Goal: Task Accomplishment & Management: Manage account settings

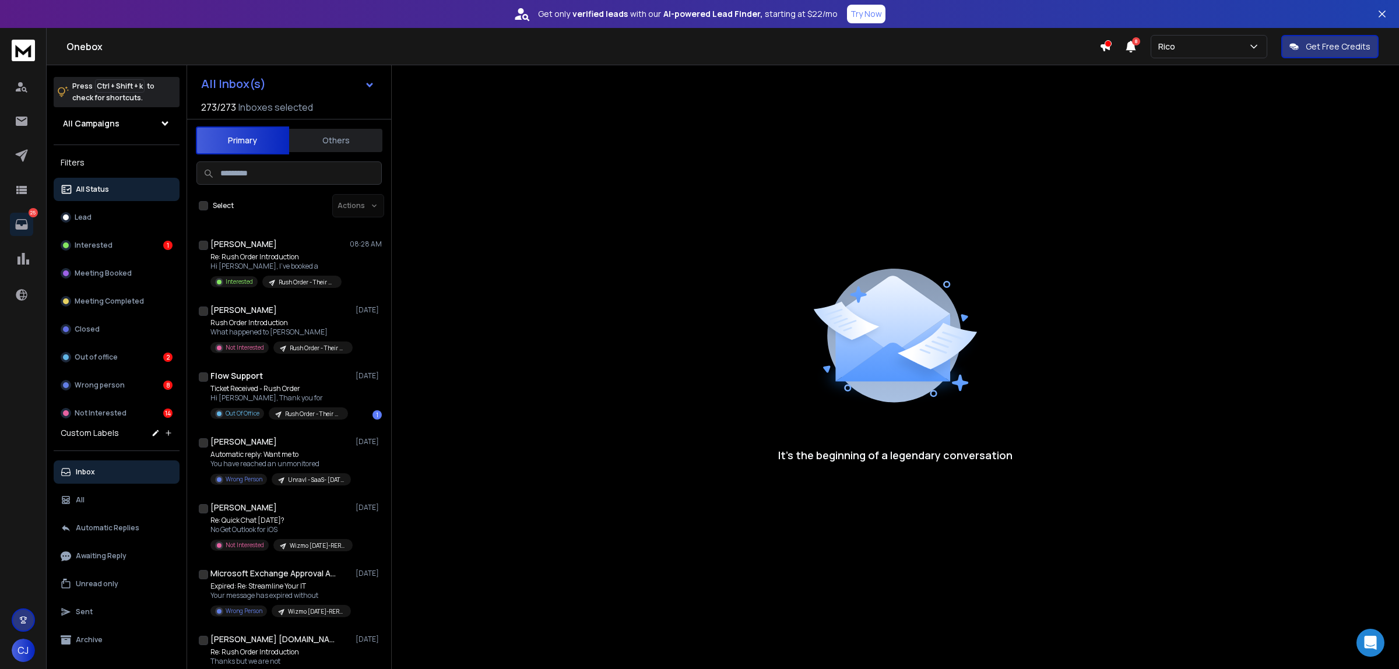
click at [536, 261] on div "It’s the beginning of a legendary conversation" at bounding box center [895, 349] width 1007 height 569
click at [662, 290] on div "It’s the beginning of a legendary conversation" at bounding box center [895, 349] width 1007 height 569
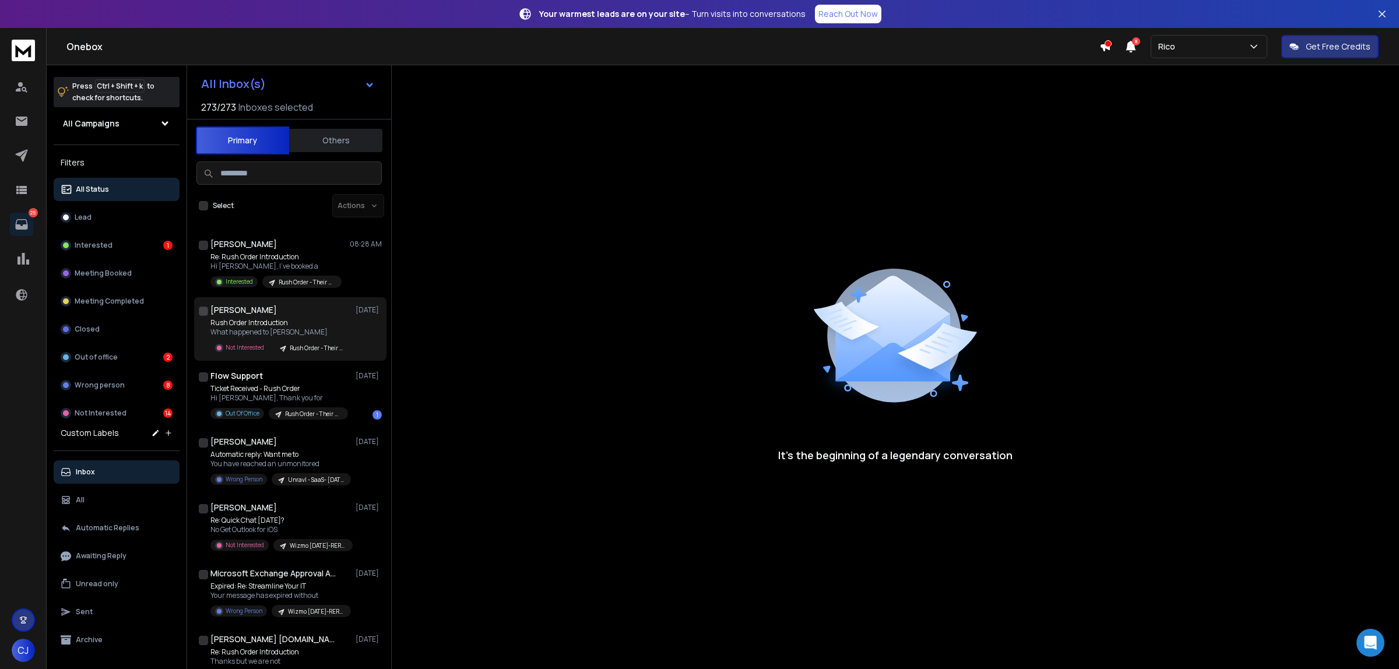
click at [280, 321] on p "Rush Order Introduction" at bounding box center [280, 322] width 140 height 9
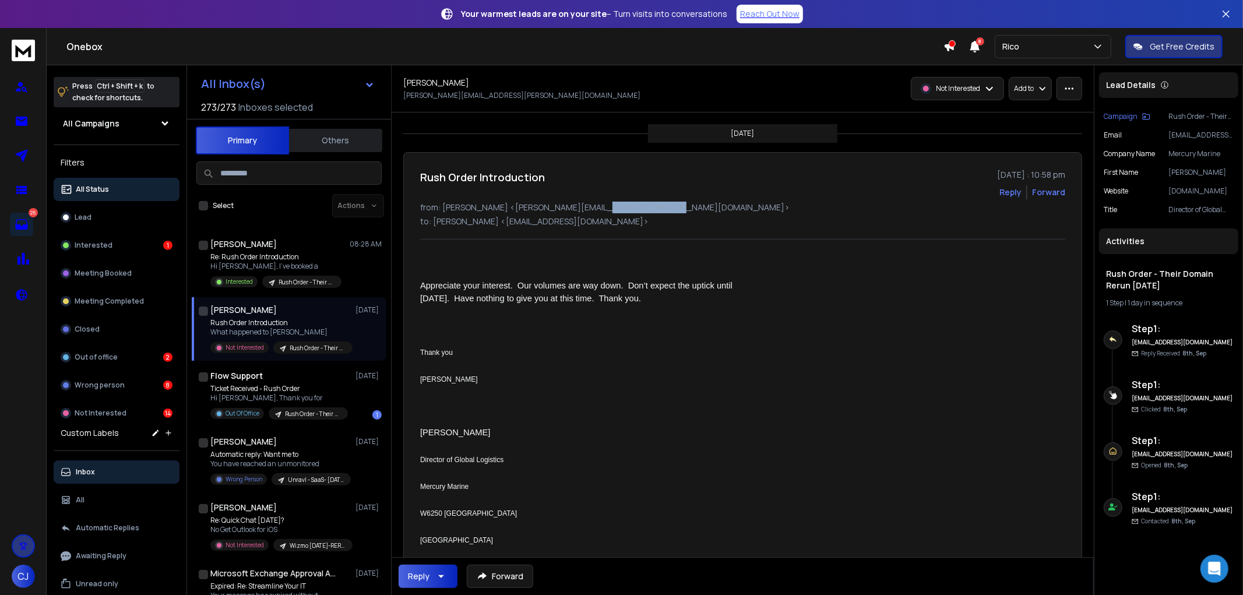
drag, startPoint x: 592, startPoint y: 208, endPoint x: 658, endPoint y: 210, distance: 65.3
click at [658, 210] on p "from: Vijay Ramanathan <Vijay.Ramanathan@mercmarine.com>" at bounding box center [742, 208] width 645 height 12
click at [656, 208] on p "from: Vijay Ramanathan <Vijay.Ramanathan@mercmarine.com>" at bounding box center [742, 208] width 645 height 12
drag, startPoint x: 653, startPoint y: 208, endPoint x: 516, endPoint y: 210, distance: 137.6
click at [516, 210] on p "from: Vijay Ramanathan <Vijay.Ramanathan@mercmarine.com>" at bounding box center [742, 208] width 645 height 12
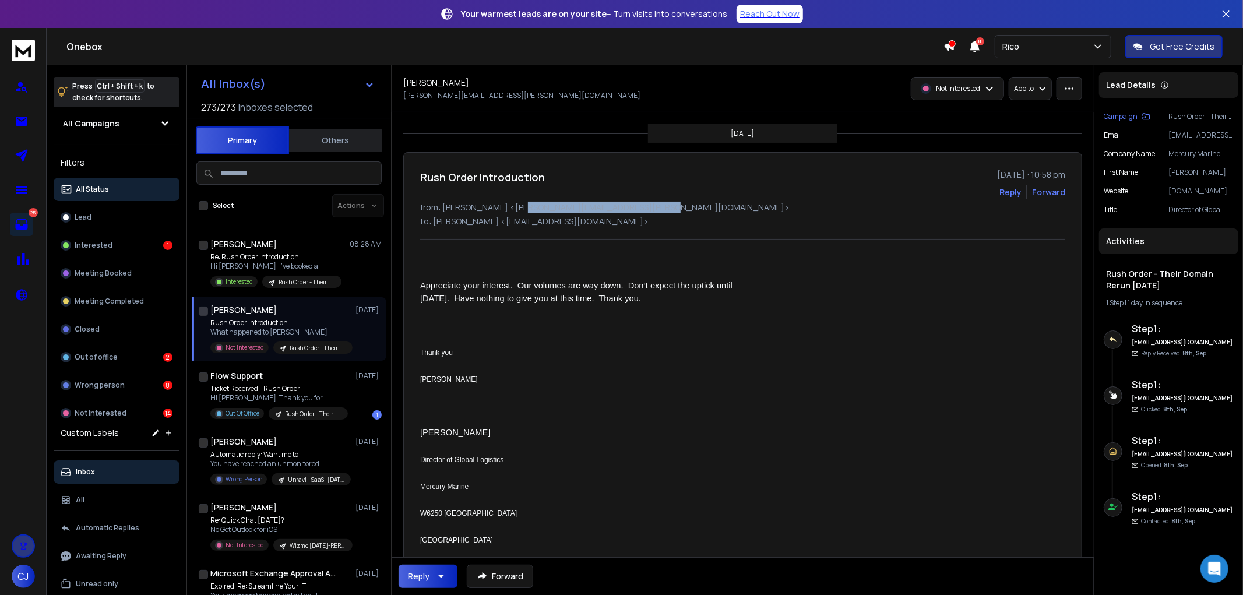
copy p "Vijay.Ramanathan@mercmarine.com"
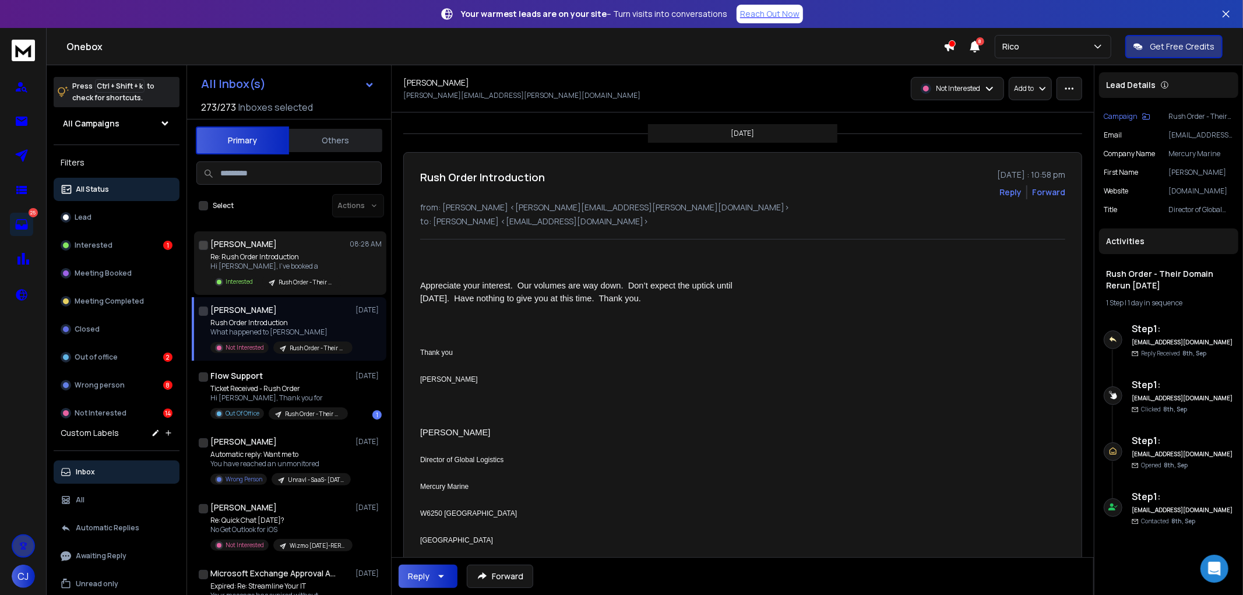
click at [276, 258] on p "Re: Rush Order Introduction" at bounding box center [275, 256] width 131 height 9
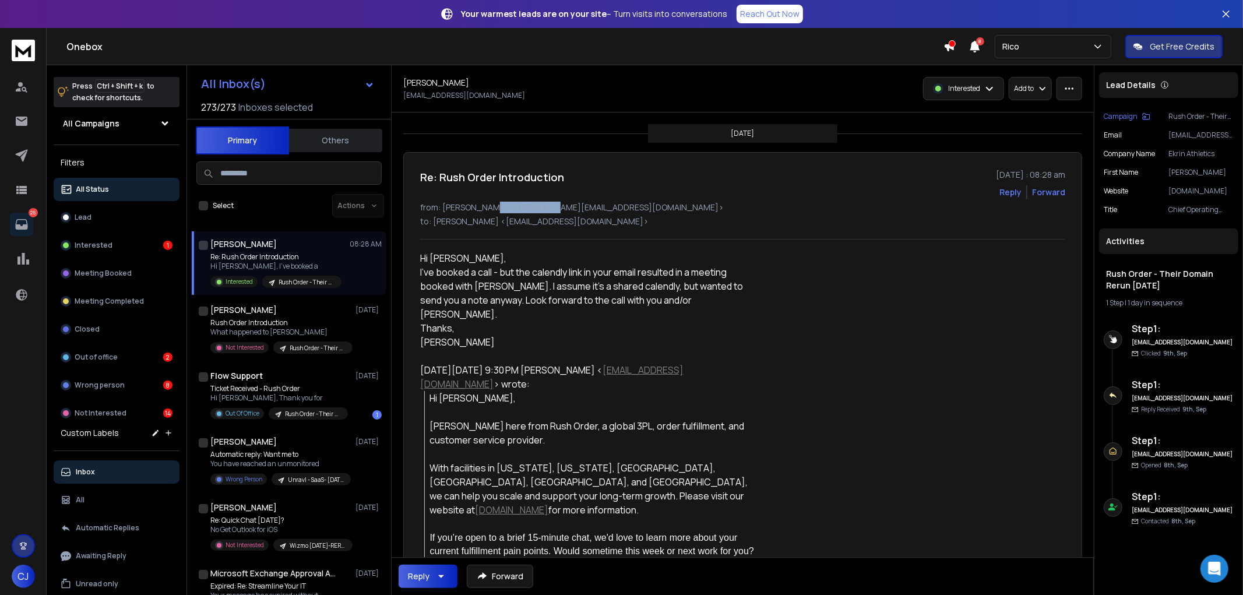
drag, startPoint x: 487, startPoint y: 207, endPoint x: 543, endPoint y: 206, distance: 56.0
click at [543, 206] on p "from: Rob Darby <rob@ekrin.com>" at bounding box center [742, 208] width 645 height 12
drag, startPoint x: 543, startPoint y: 206, endPoint x: 505, endPoint y: 205, distance: 37.9
click at [505, 205] on p "from: Rob Darby <rob@ekrin.com>" at bounding box center [742, 208] width 645 height 12
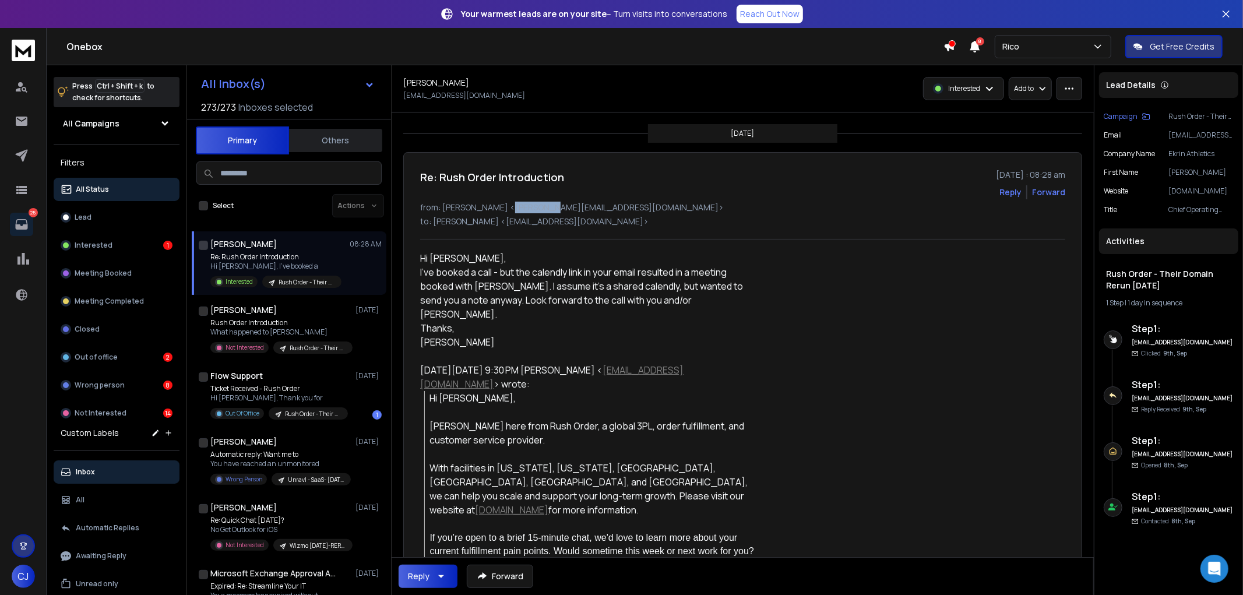
copy p "ekrin.com"
click at [17, 581] on span "CJ" at bounding box center [23, 576] width 23 height 23
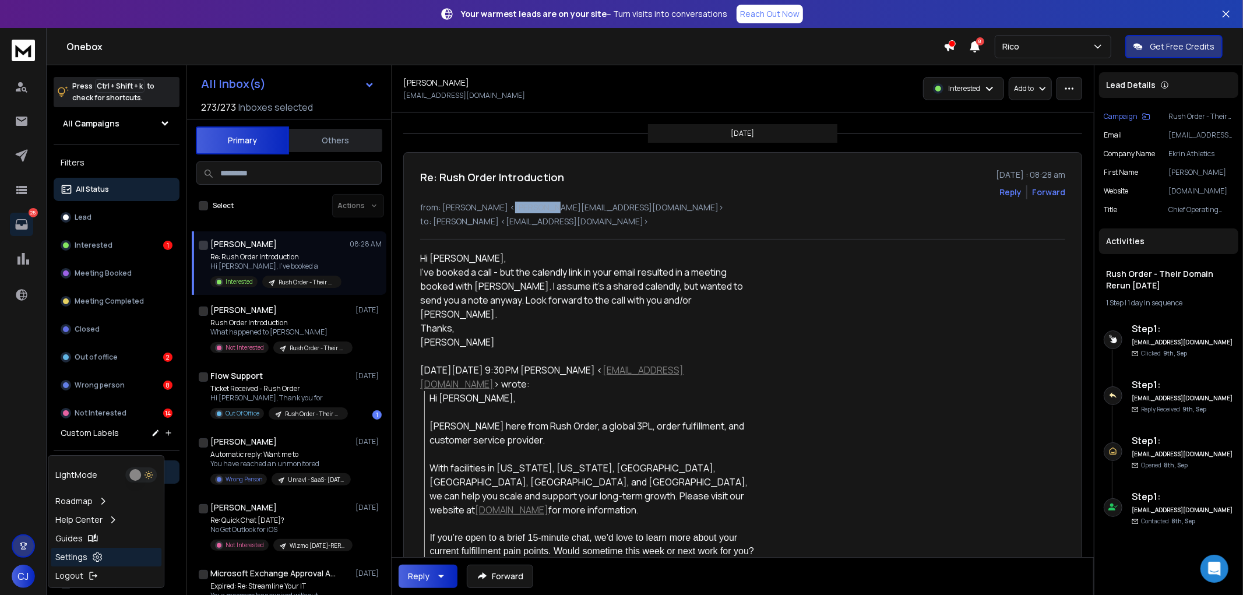
click at [73, 557] on p "Settings" at bounding box center [71, 557] width 32 height 12
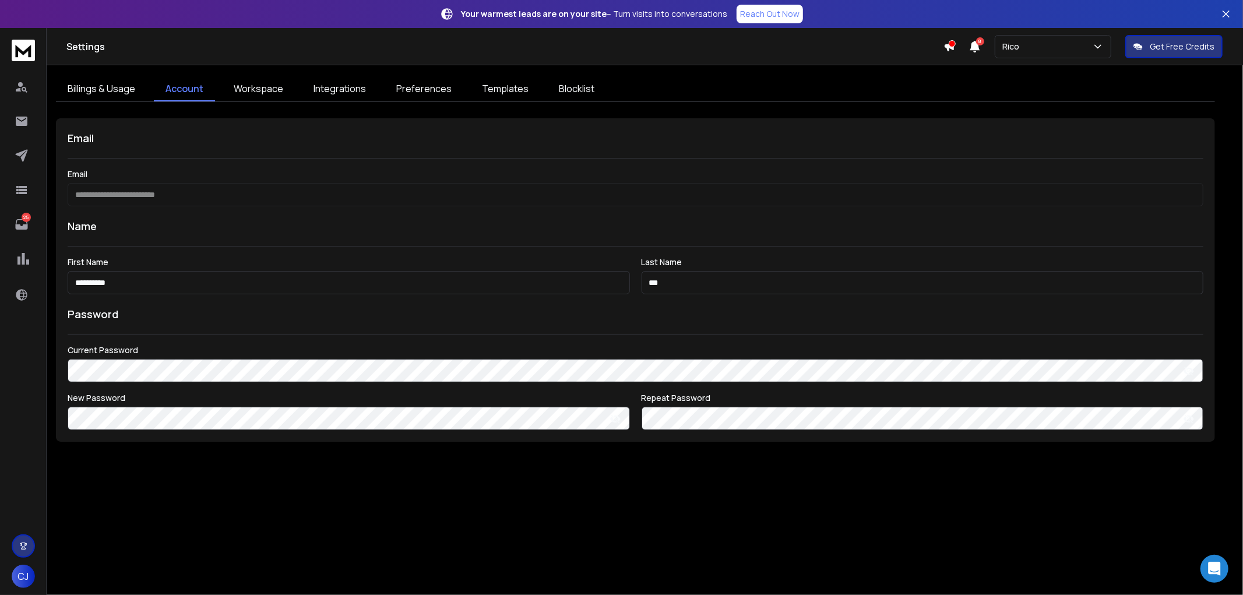
click at [580, 92] on link "Blocklist" at bounding box center [576, 89] width 59 height 24
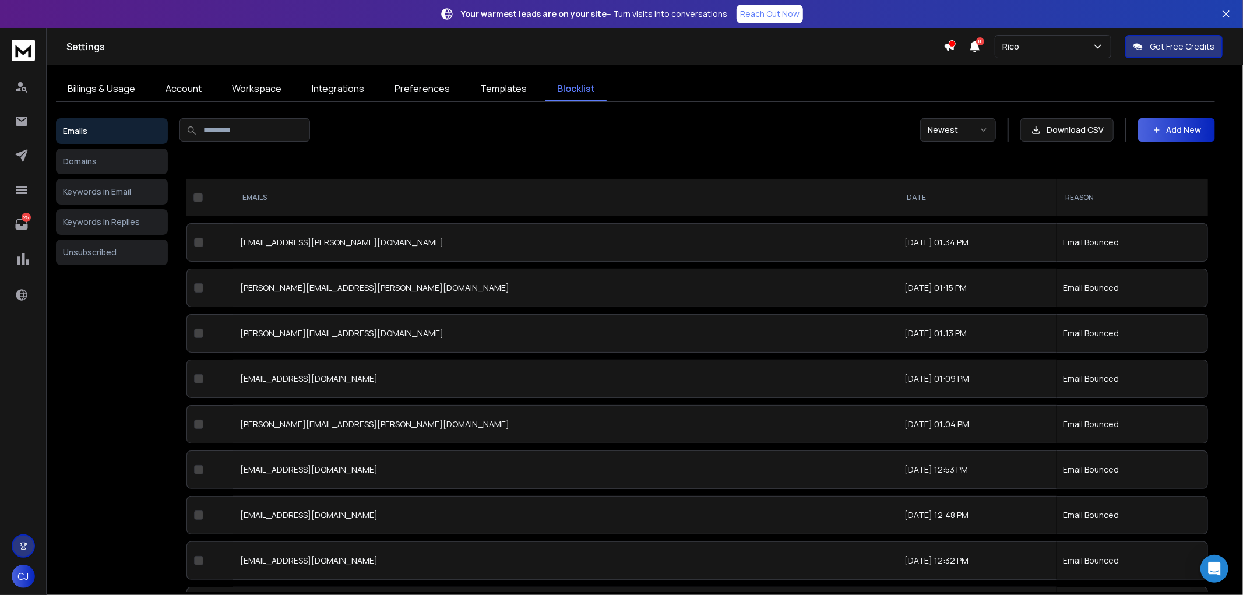
click at [1180, 130] on p "Add New" at bounding box center [1183, 130] width 35 height 12
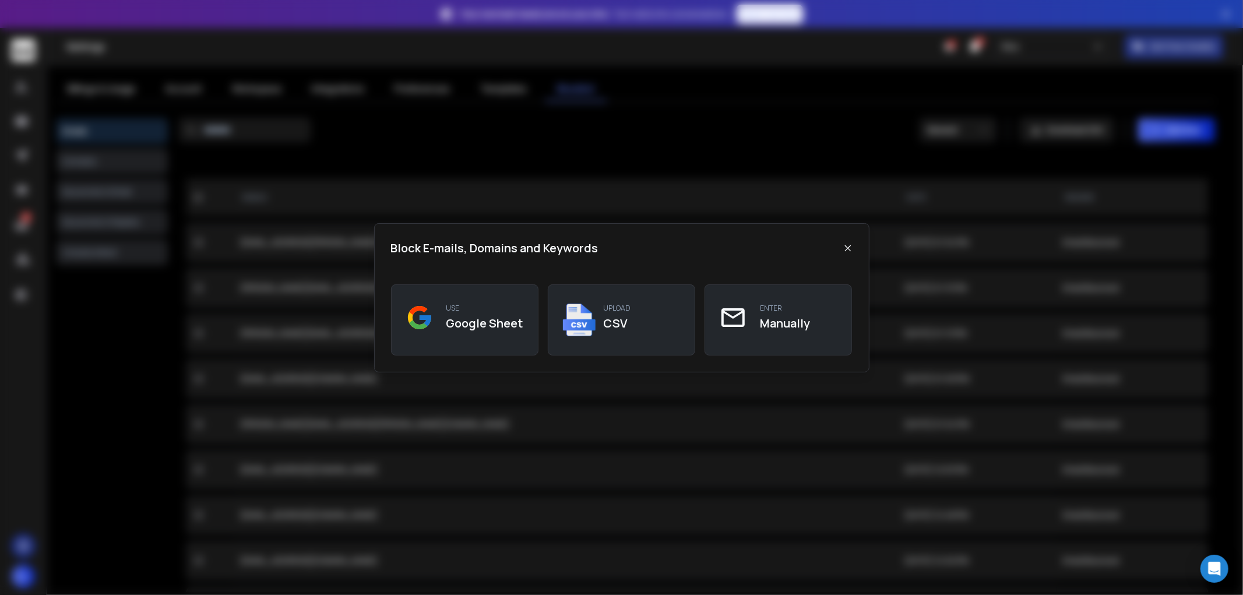
click at [770, 314] on div "enter Manually" at bounding box center [785, 320] width 50 height 33
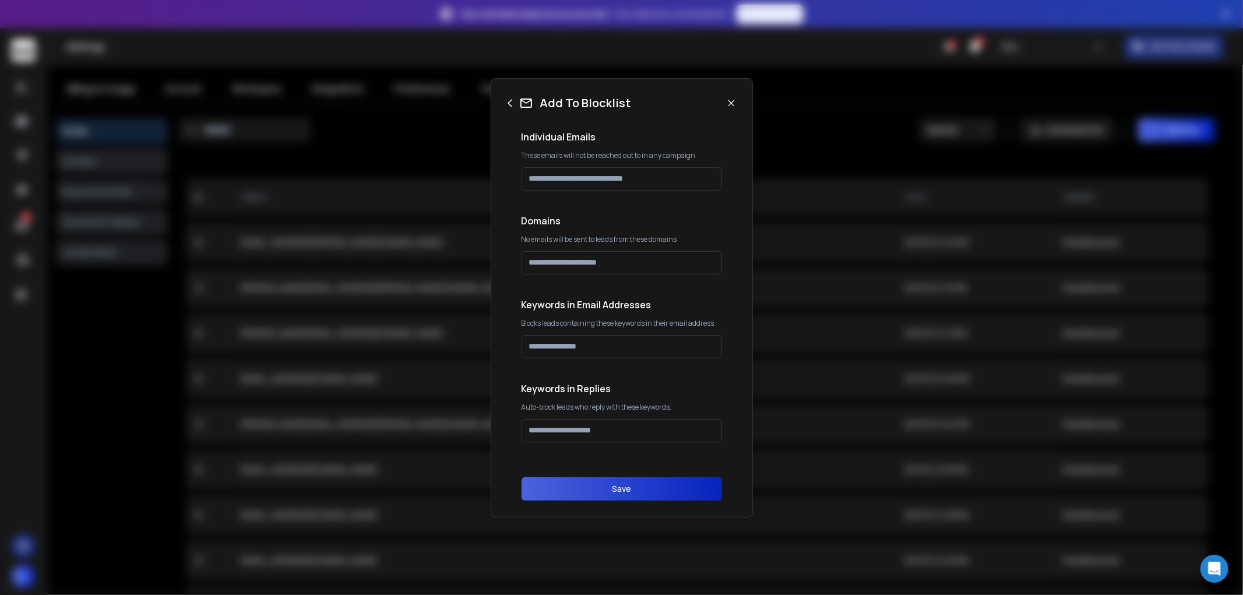
click at [581, 262] on input at bounding box center [622, 262] width 201 height 23
paste input "*********"
type input "*********"
click at [644, 486] on button "Save" at bounding box center [622, 488] width 201 height 23
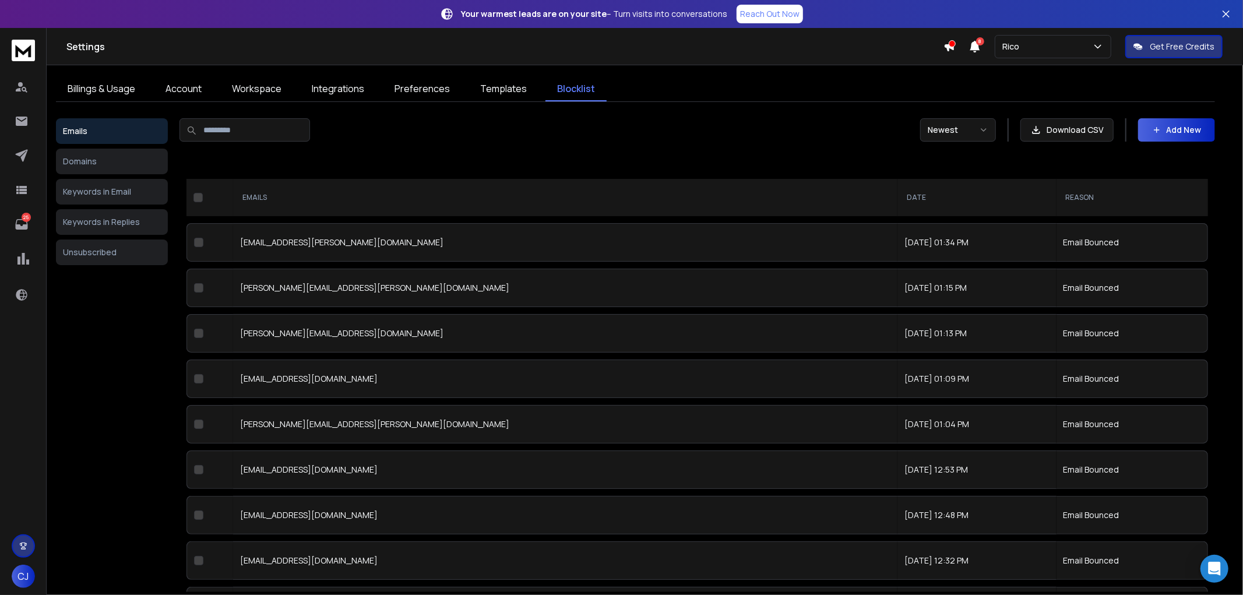
click at [111, 164] on button "Domains" at bounding box center [112, 162] width 112 height 26
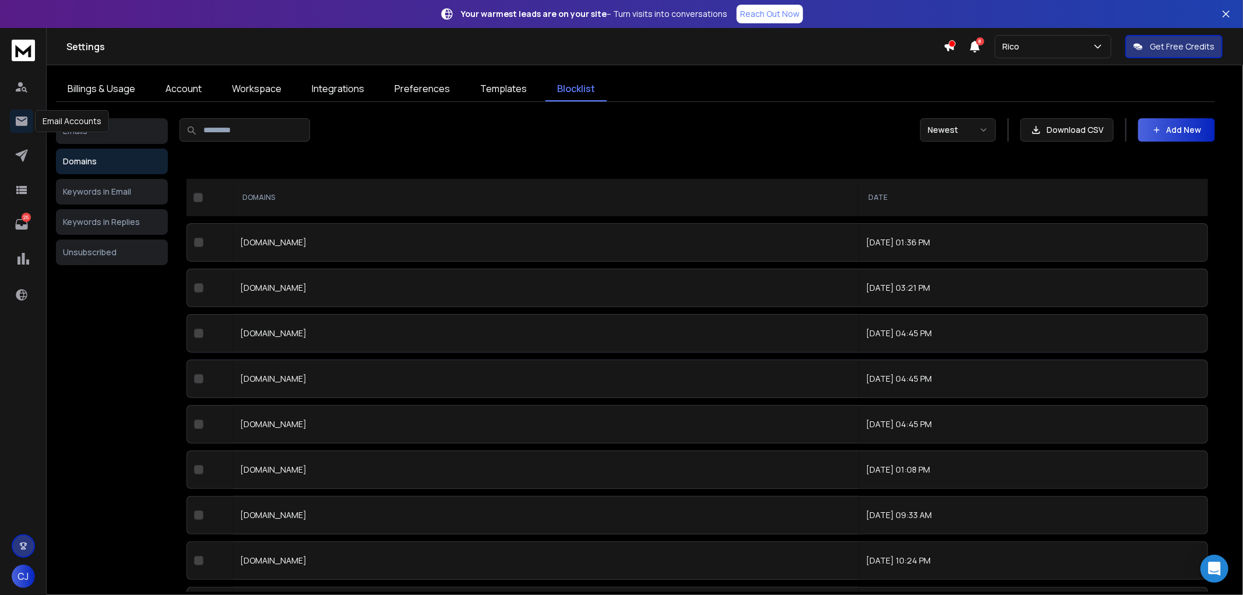
click at [15, 124] on icon at bounding box center [22, 121] width 14 height 14
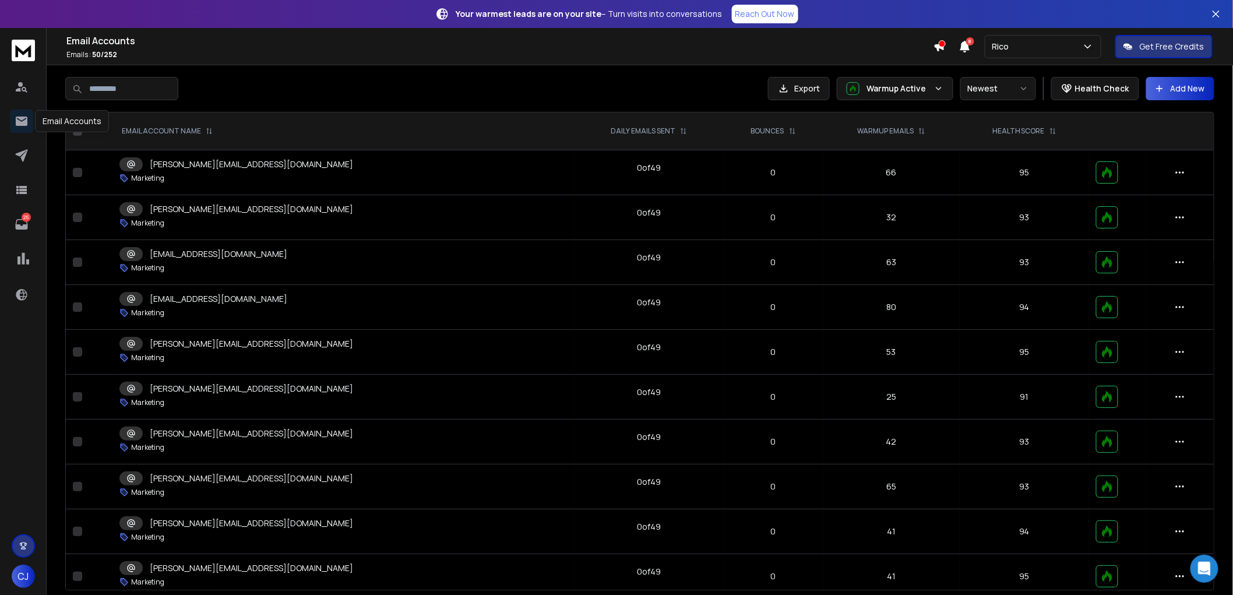
click at [20, 121] on icon at bounding box center [22, 121] width 14 height 14
click at [22, 159] on icon at bounding box center [21, 155] width 12 height 12
